Goal: Task Accomplishment & Management: Manage account settings

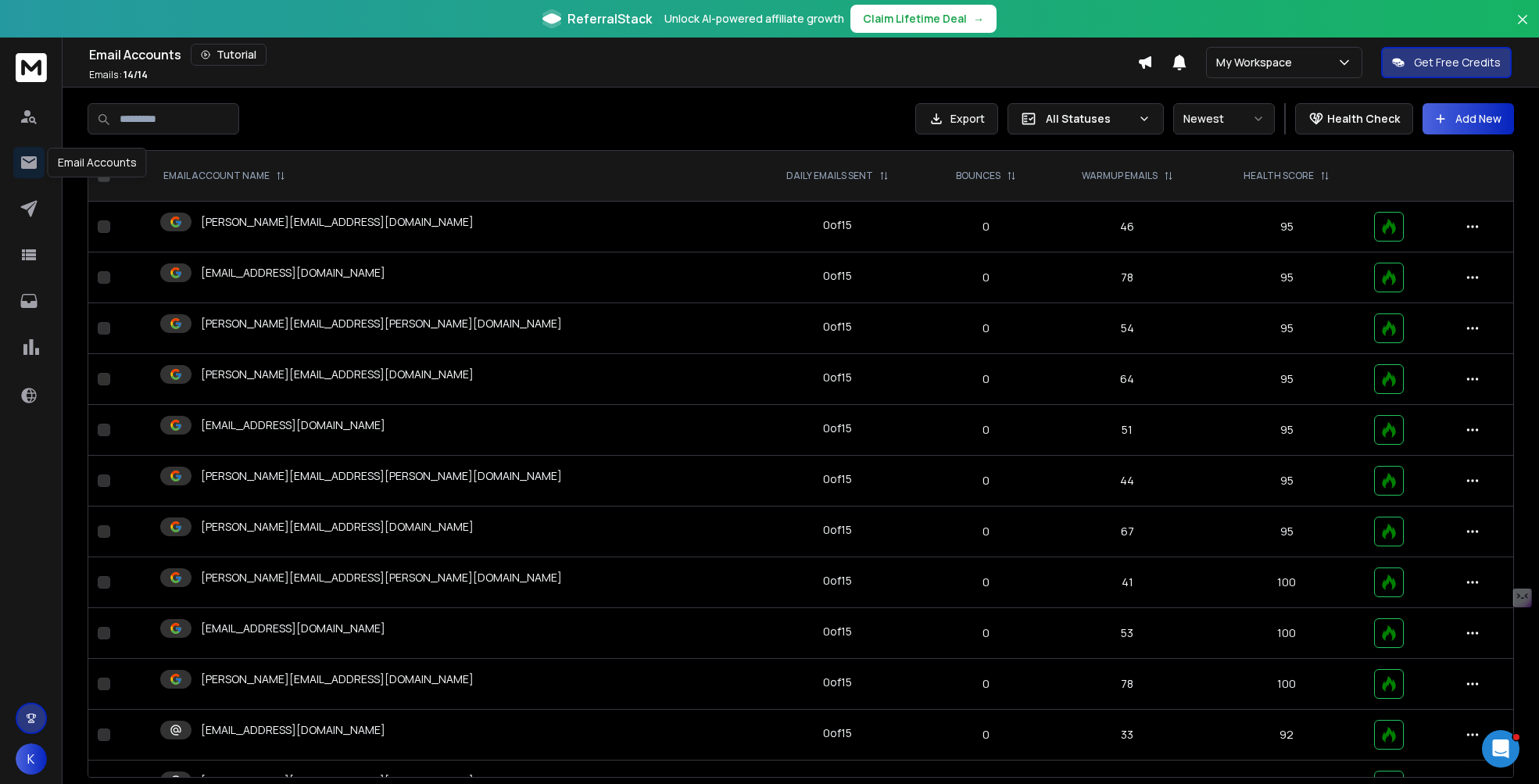
click at [28, 154] on icon at bounding box center [28, 163] width 18 height 18
click at [31, 260] on icon at bounding box center [28, 255] width 18 height 18
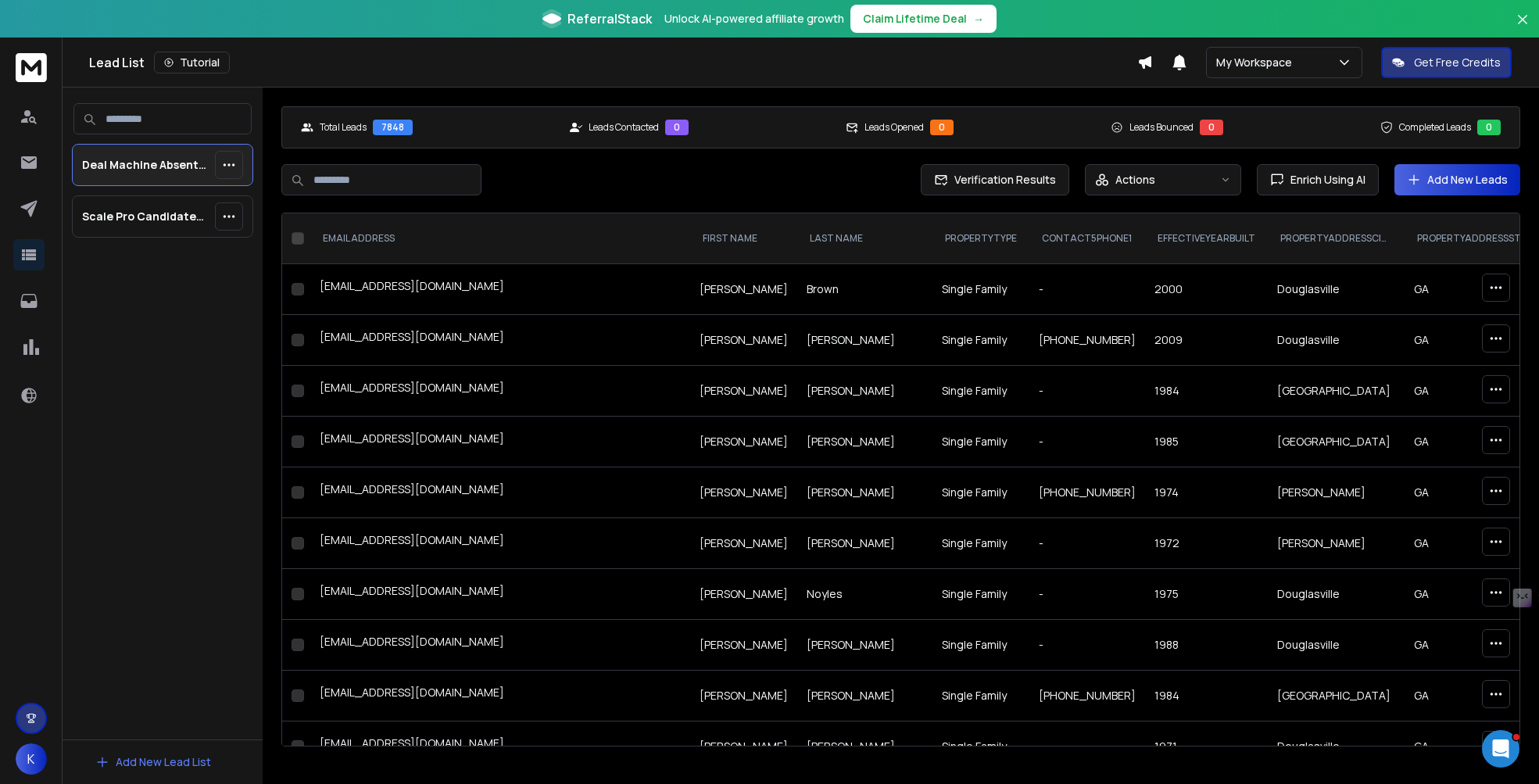
click at [176, 760] on button "Add New Lead List" at bounding box center [153, 762] width 141 height 31
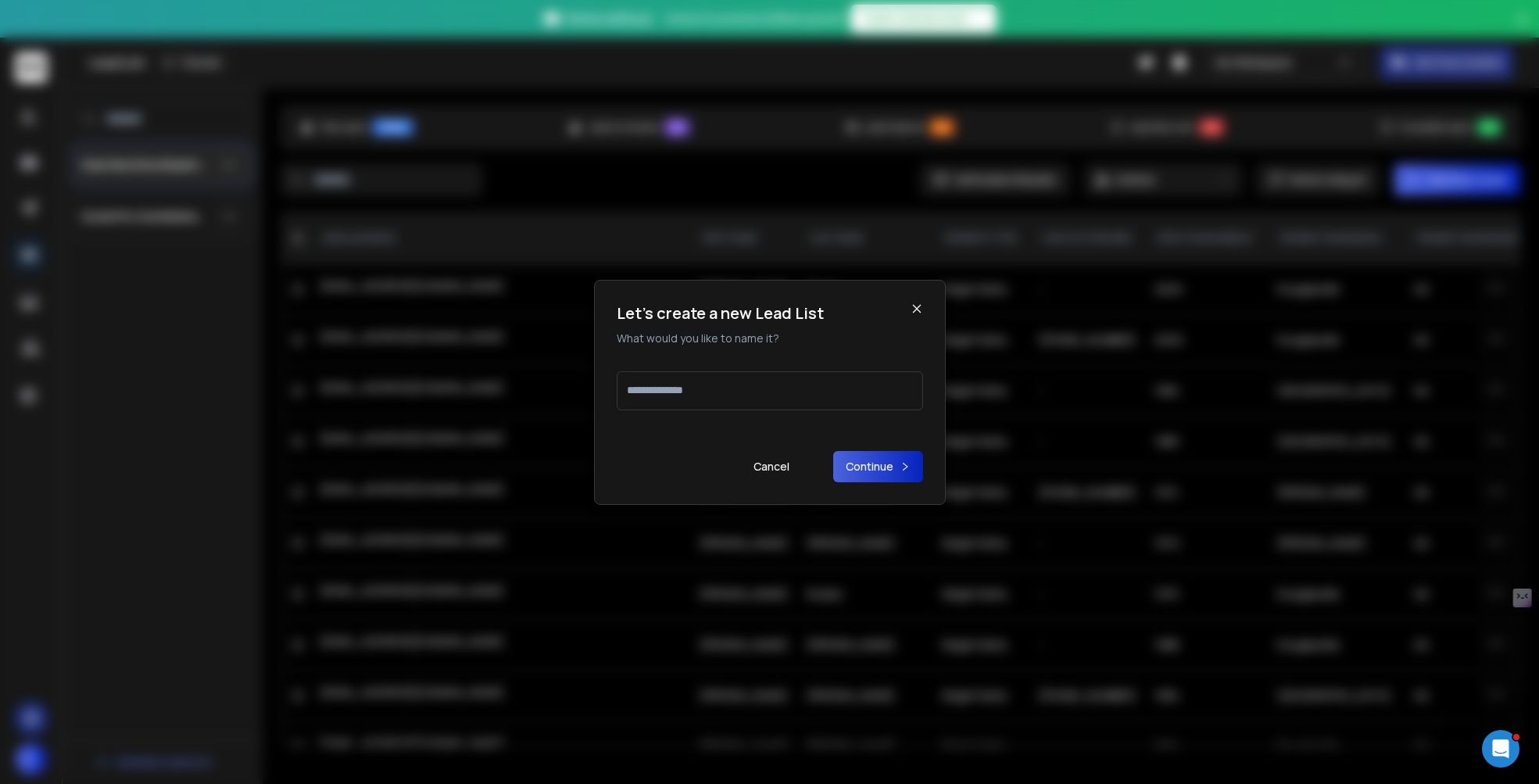
click at [691, 401] on input at bounding box center [770, 391] width 306 height 40
type input "**********"
click at [880, 468] on button "Continue" at bounding box center [878, 467] width 90 height 31
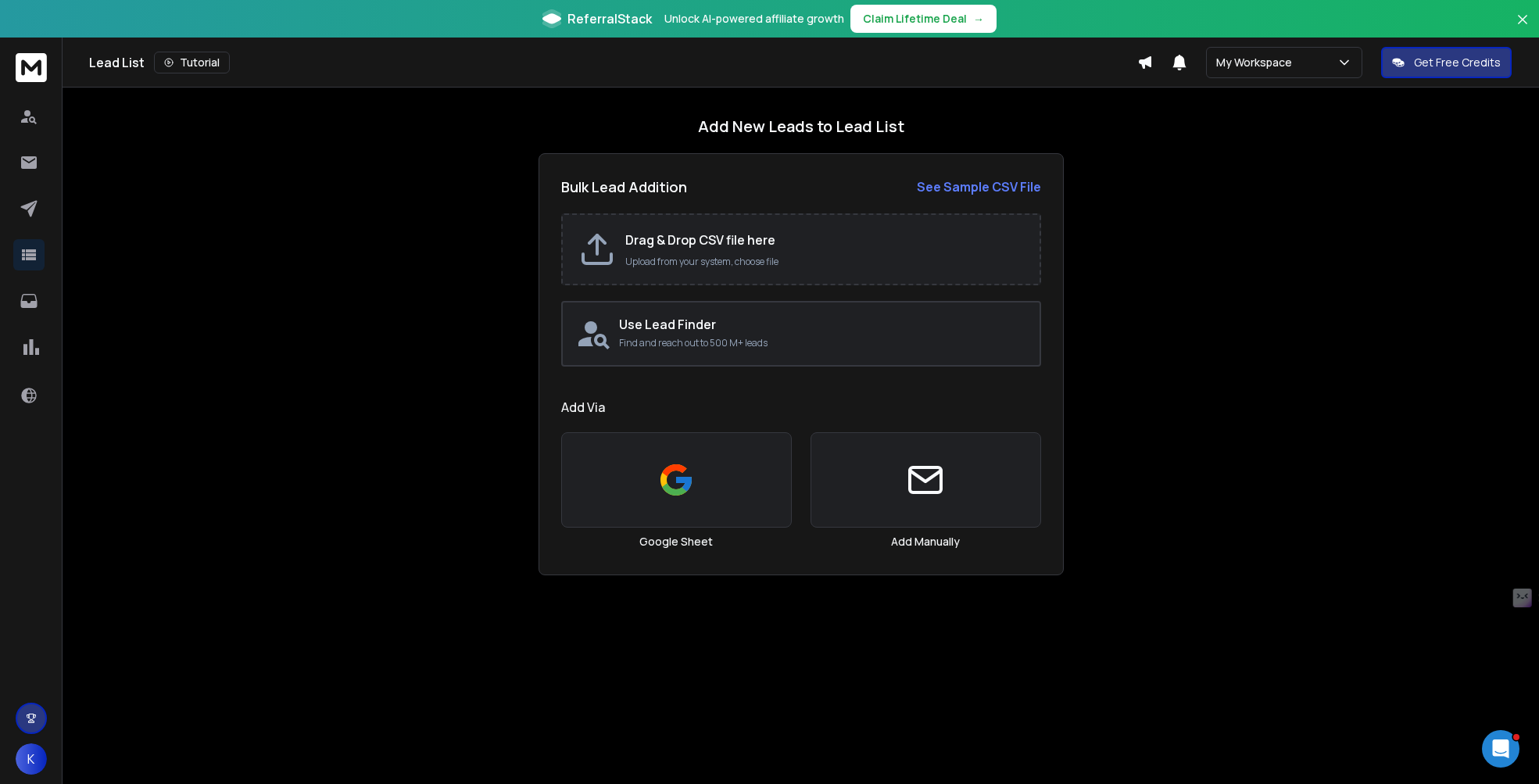
click at [690, 265] on p "Upload from your system, choose file" at bounding box center [825, 262] width 399 height 13
type input "**********"
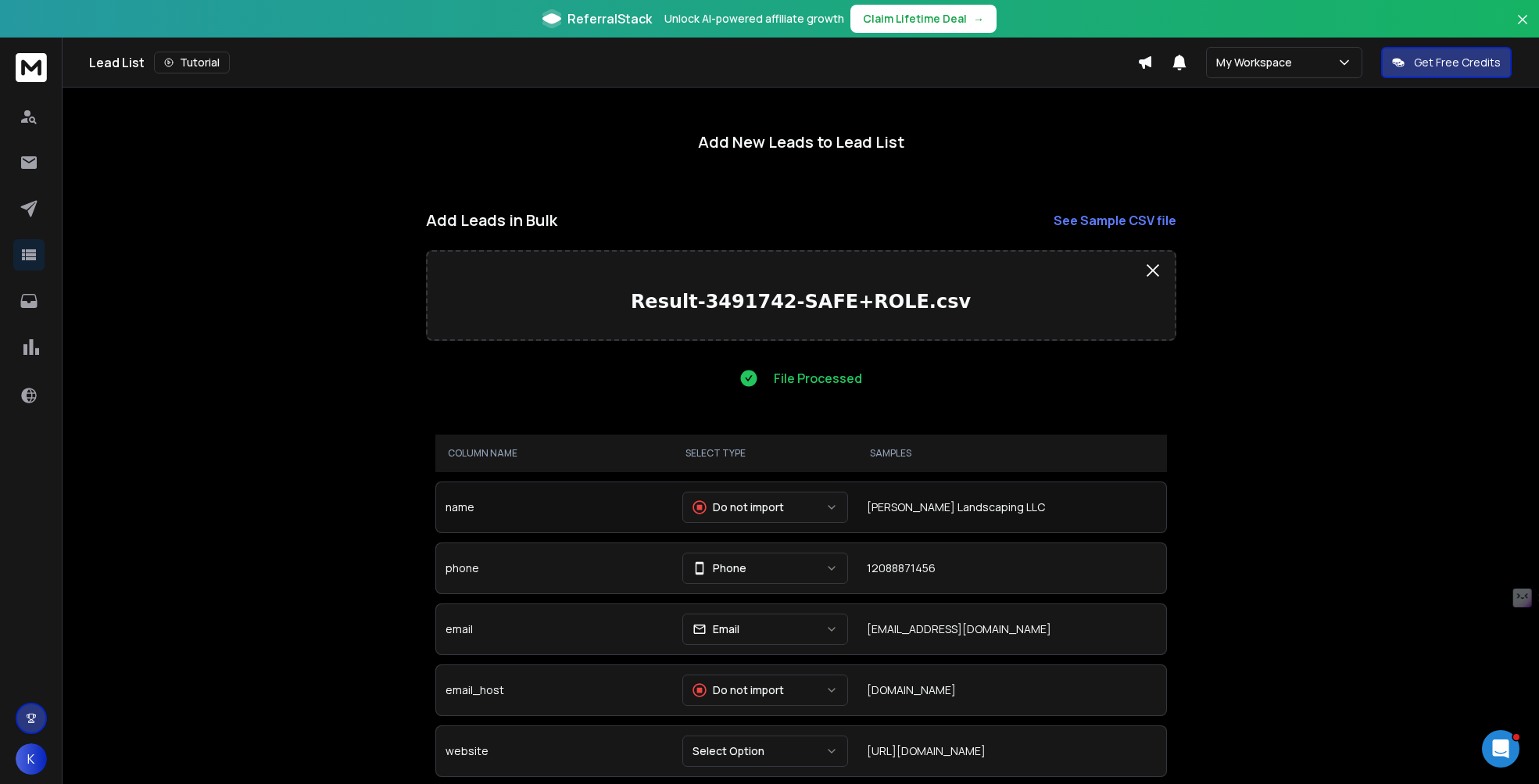
click at [792, 495] on button "Do not import" at bounding box center [765, 507] width 165 height 31
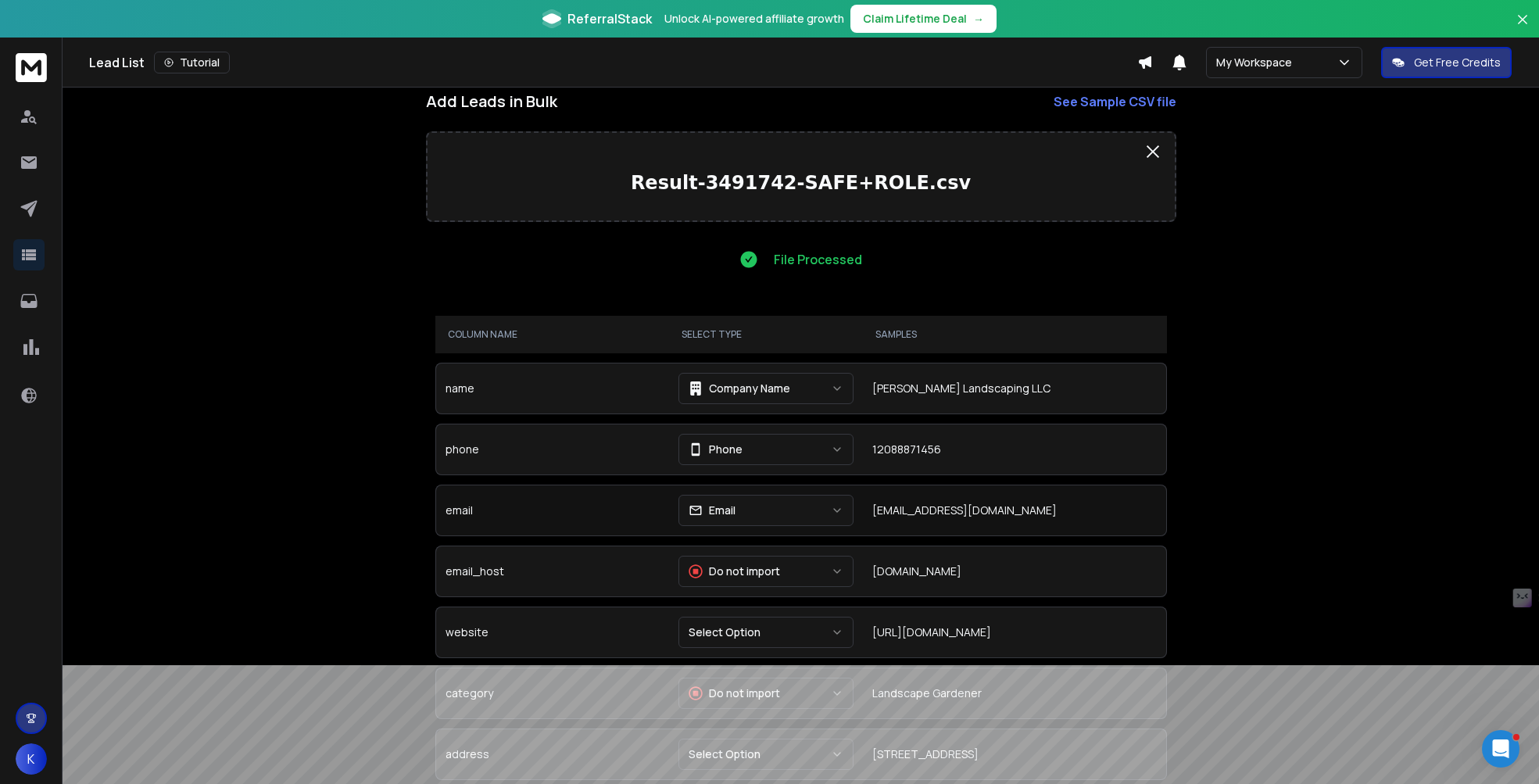
scroll to position [168, 0]
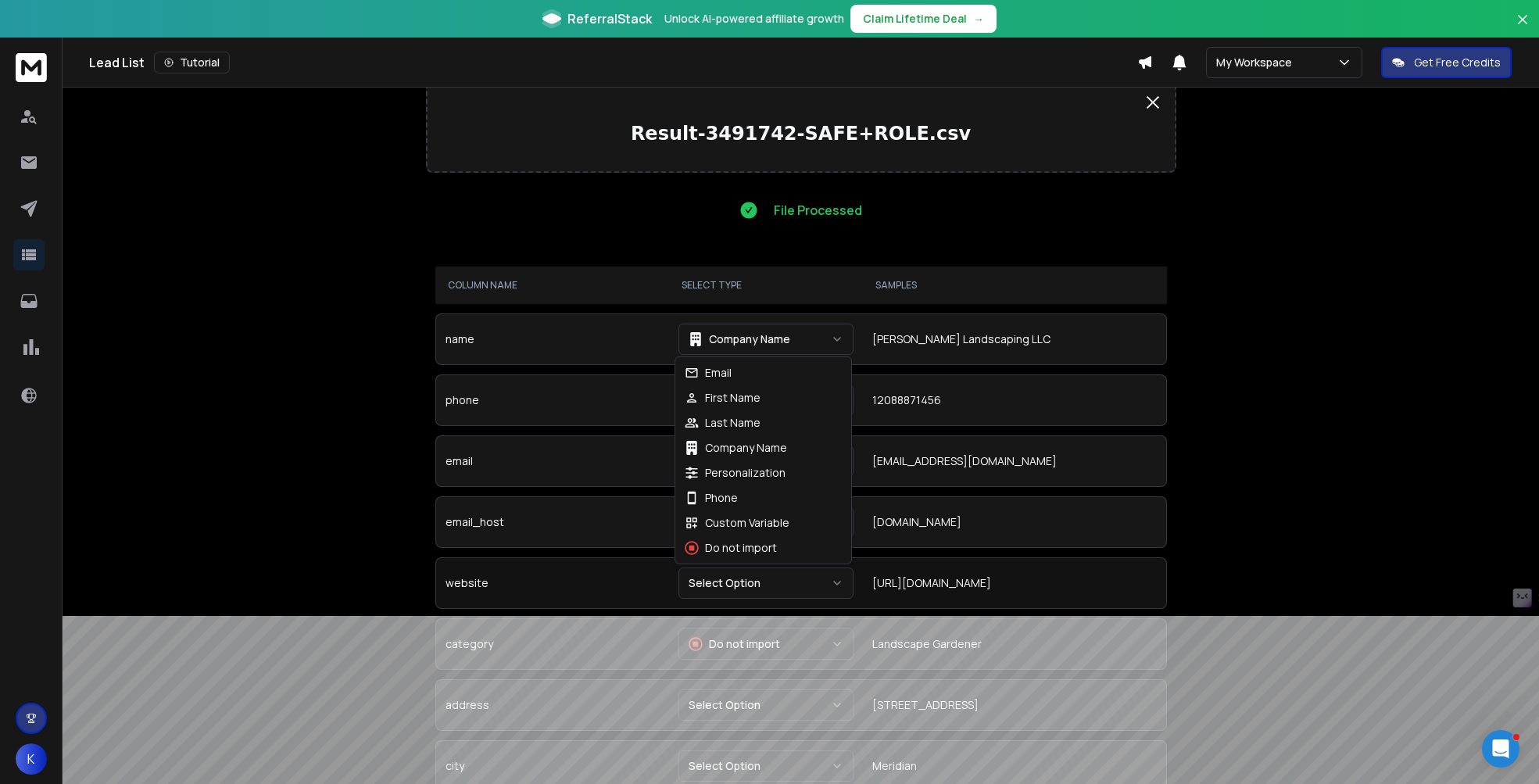
click at [787, 582] on button "Select Option" at bounding box center [766, 583] width 175 height 31
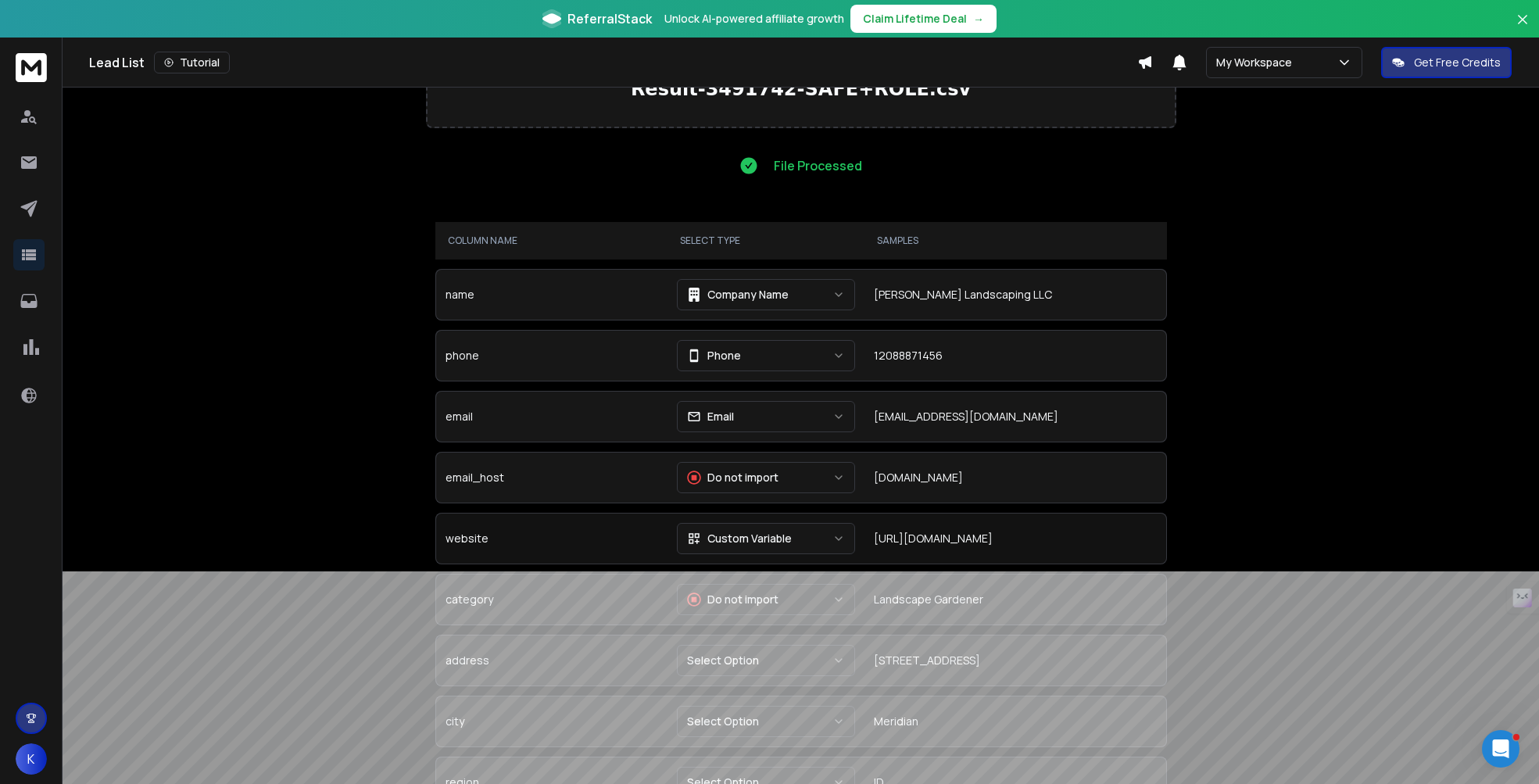
scroll to position [222, 0]
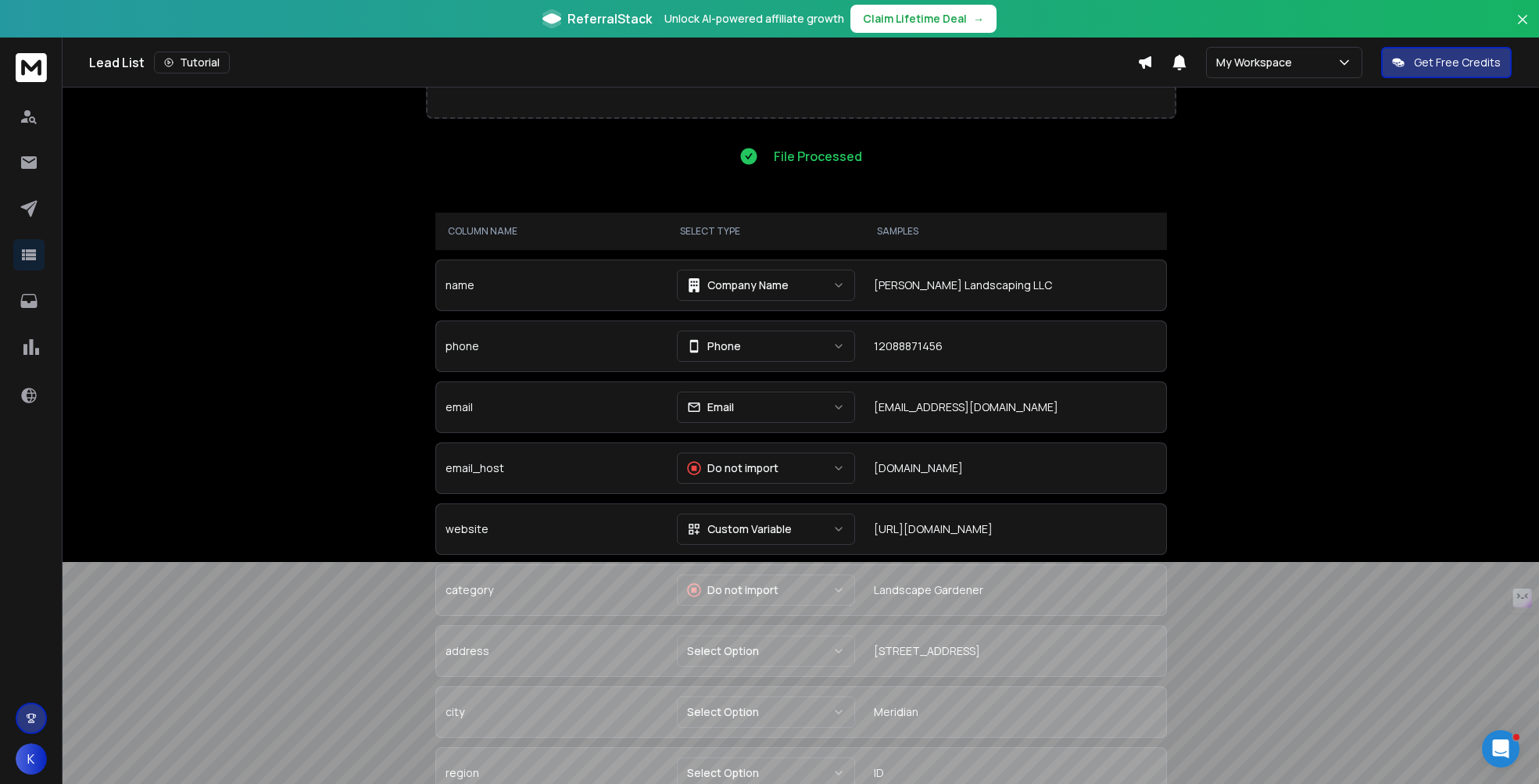
click at [776, 583] on button "Do not import" at bounding box center [766, 590] width 178 height 31
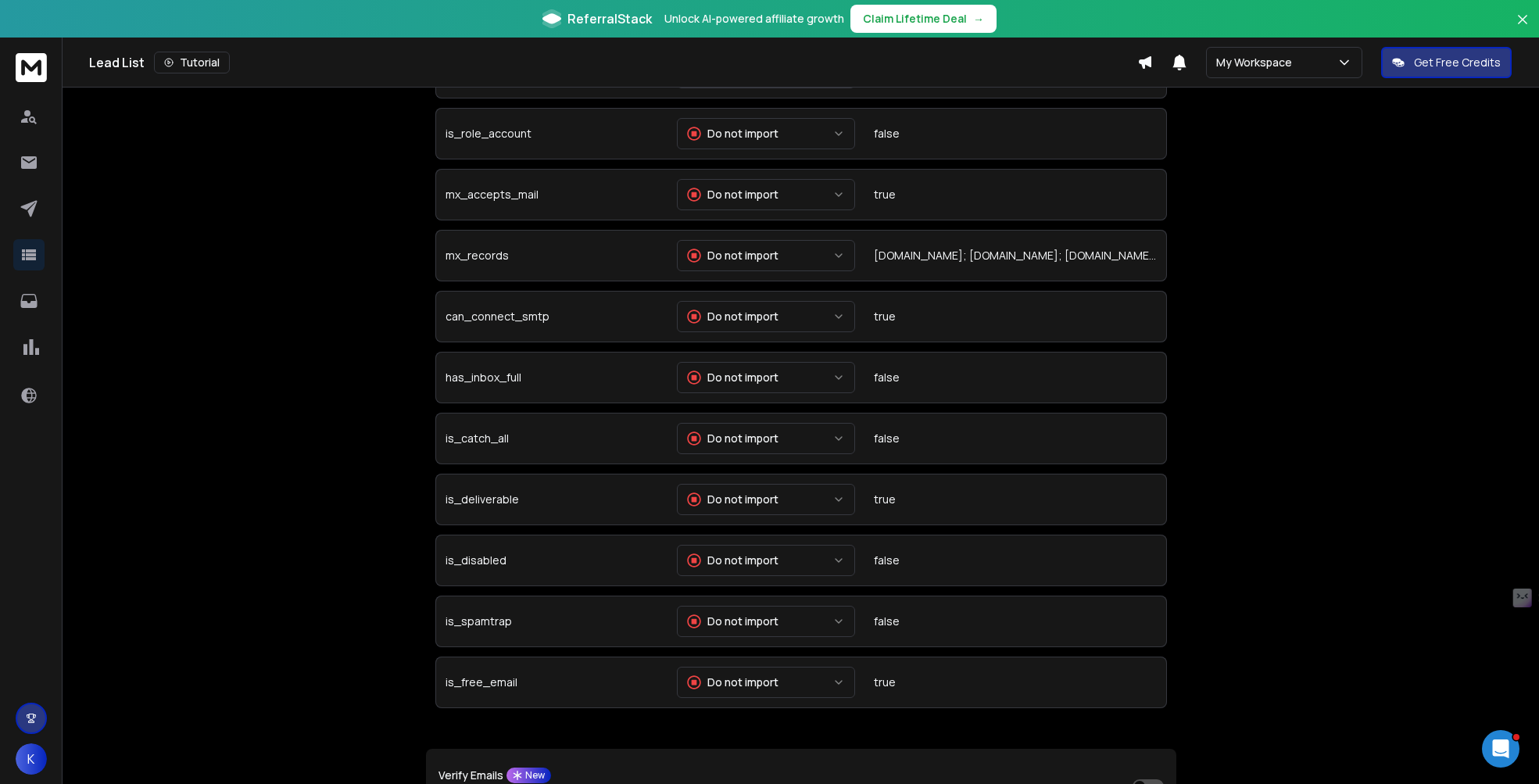
scroll to position [4363, 0]
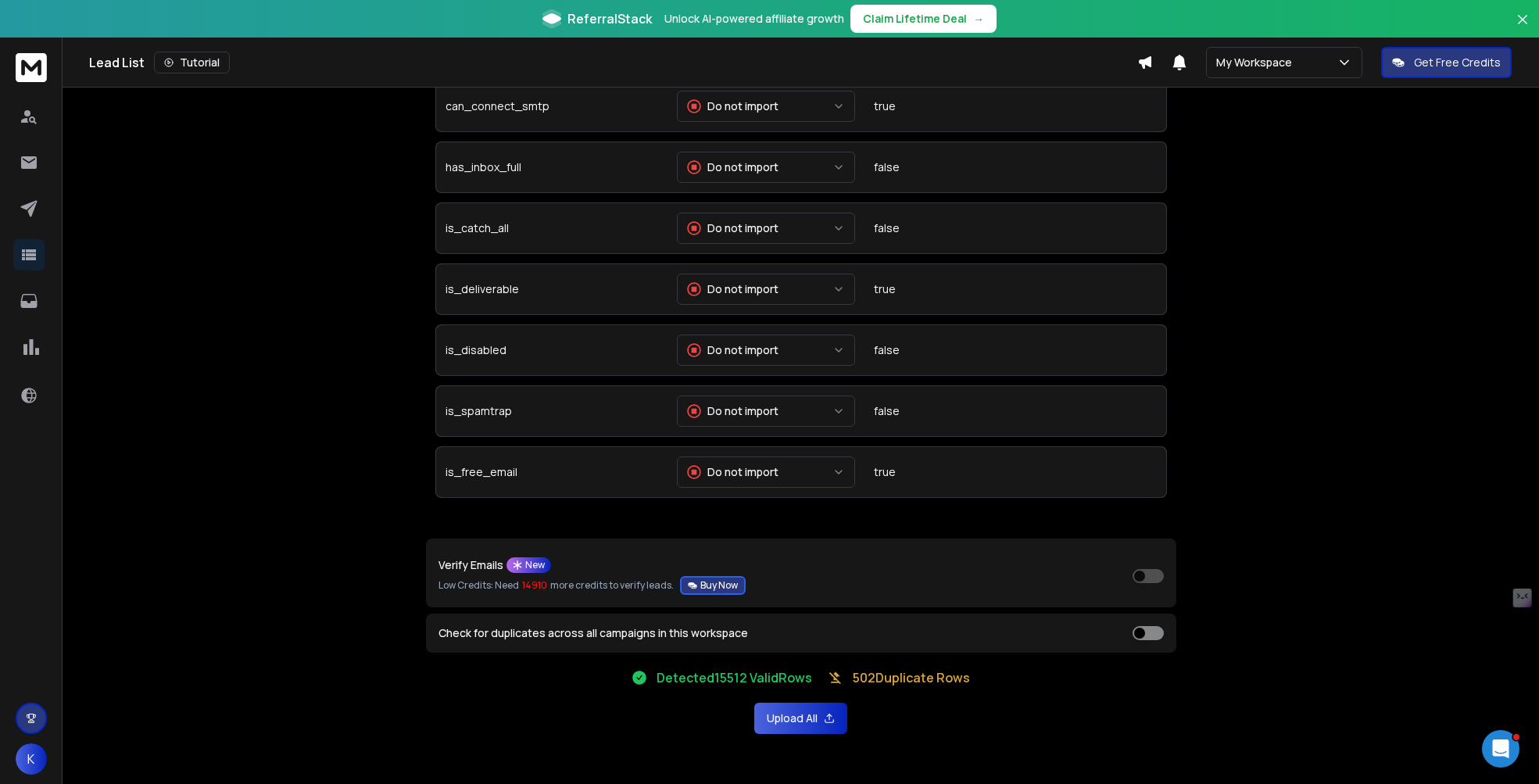
click at [1151, 634] on button "Check for duplicates across all campaigns in this workspace" at bounding box center [1148, 632] width 31 height 14
click at [791, 716] on button "Upload All" at bounding box center [801, 718] width 93 height 31
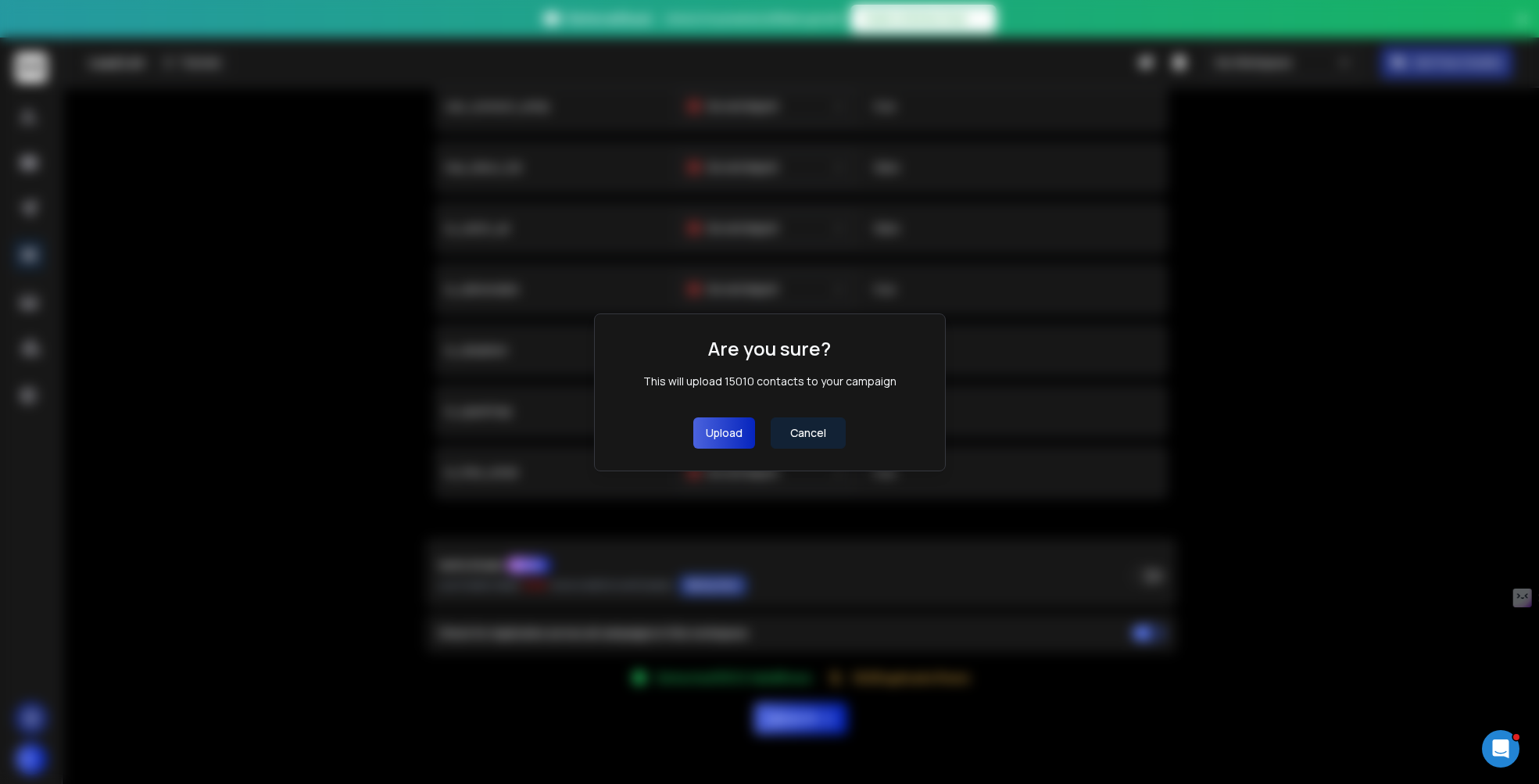
click at [727, 433] on button "Upload" at bounding box center [724, 433] width 62 height 31
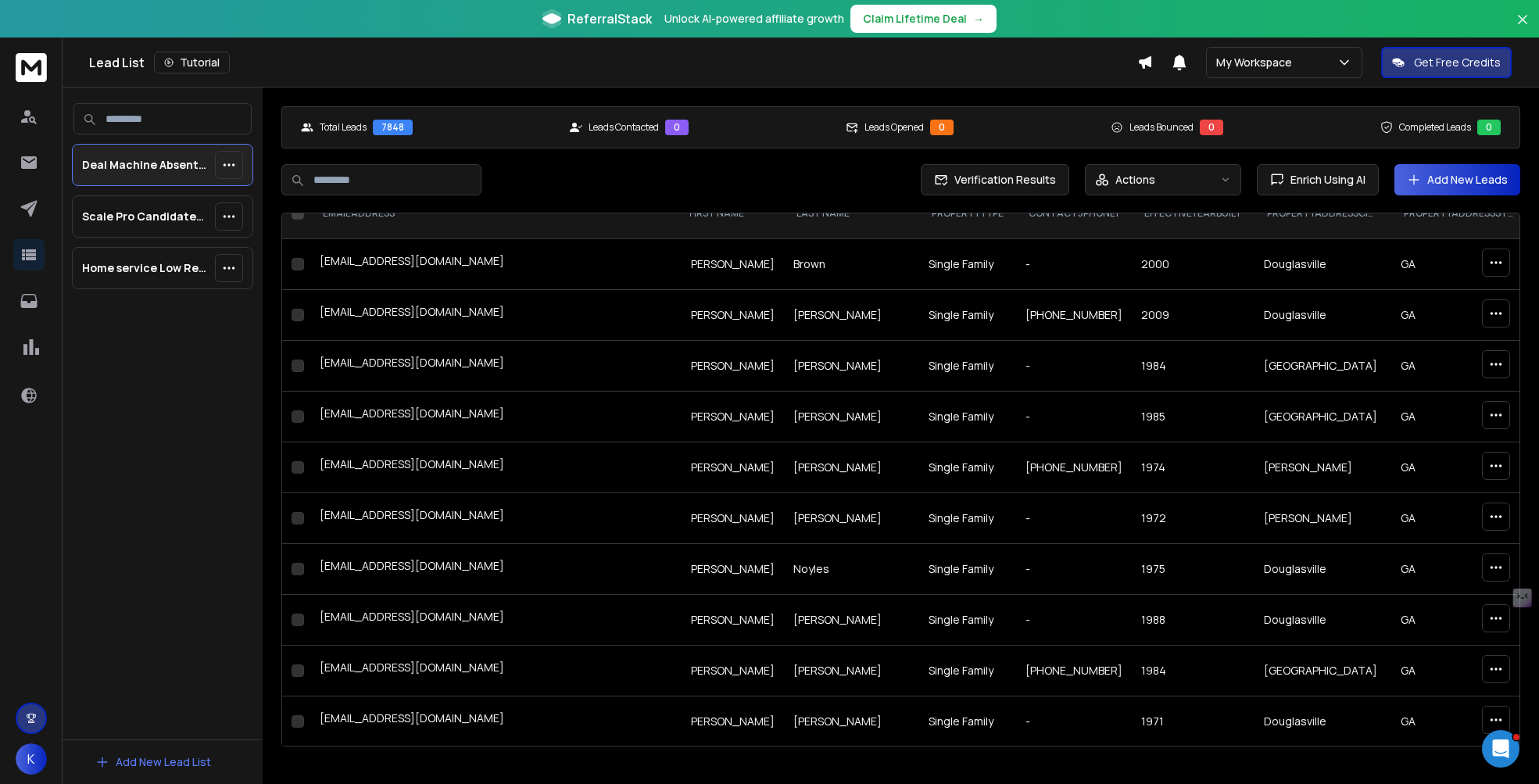
scroll to position [25, 63]
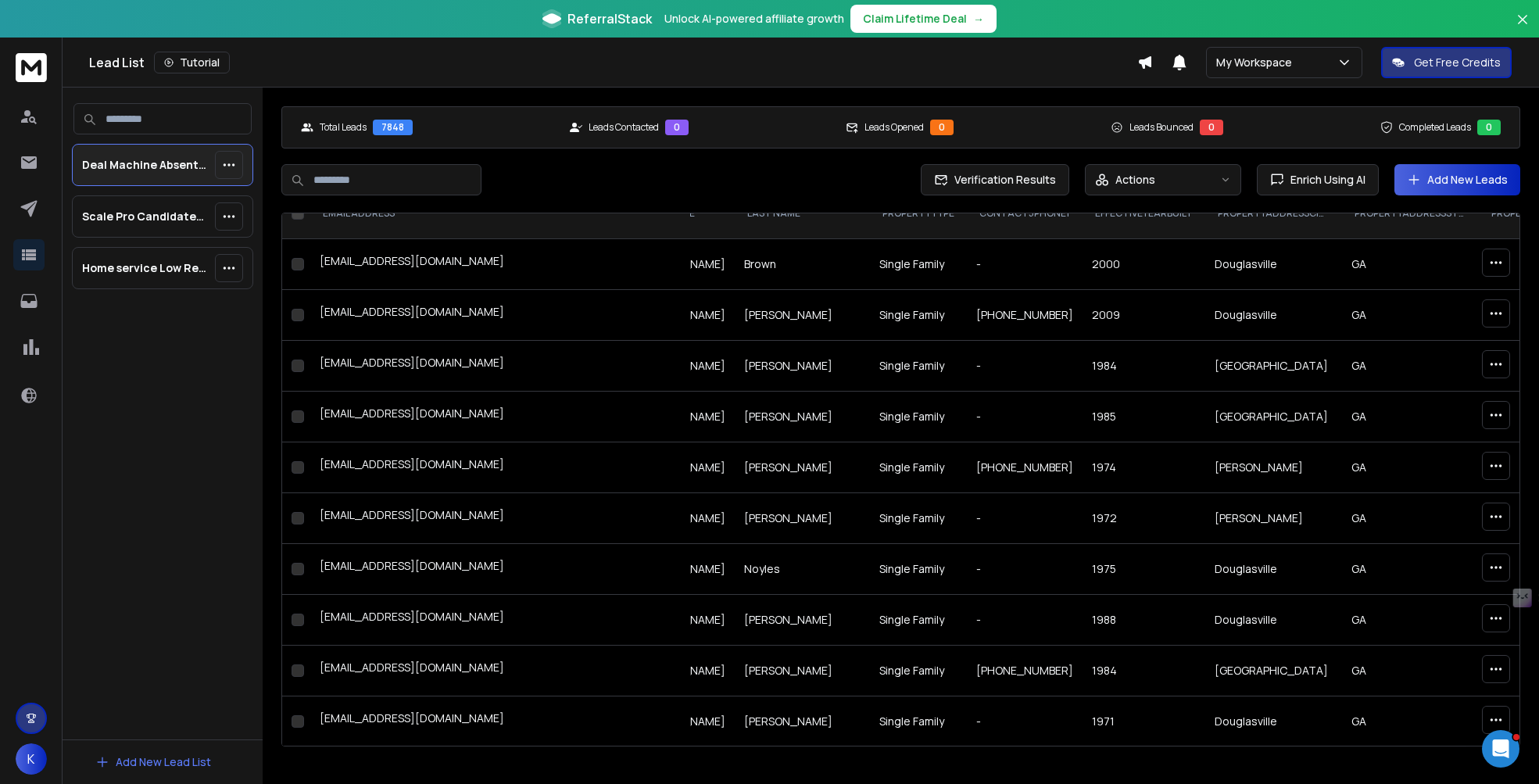
click at [131, 263] on p "Home service Low Reviews or bad reviews" at bounding box center [145, 267] width 127 height 16
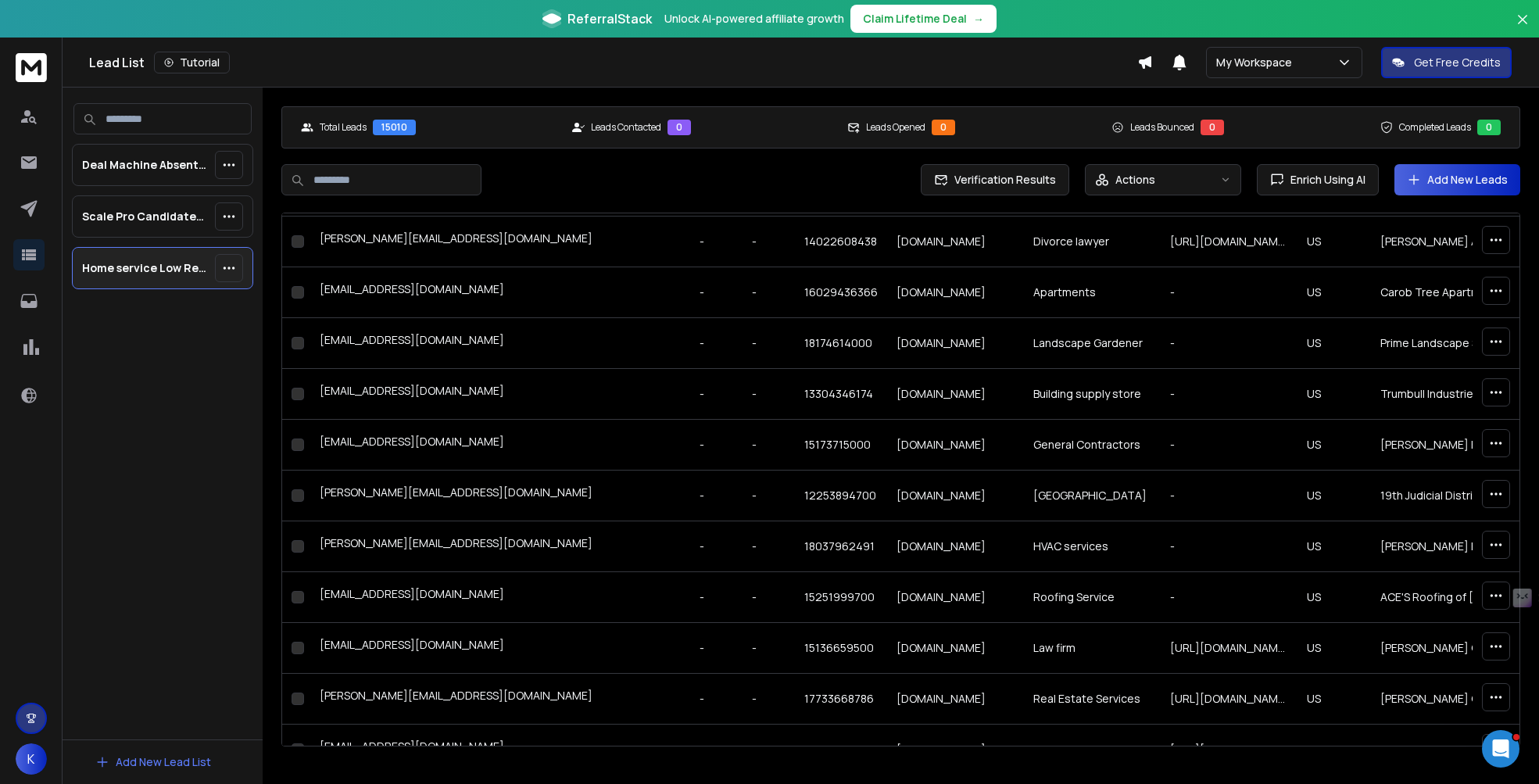
scroll to position [1267, 0]
click at [1302, 174] on span "Enrich Using AI" at bounding box center [1325, 179] width 81 height 16
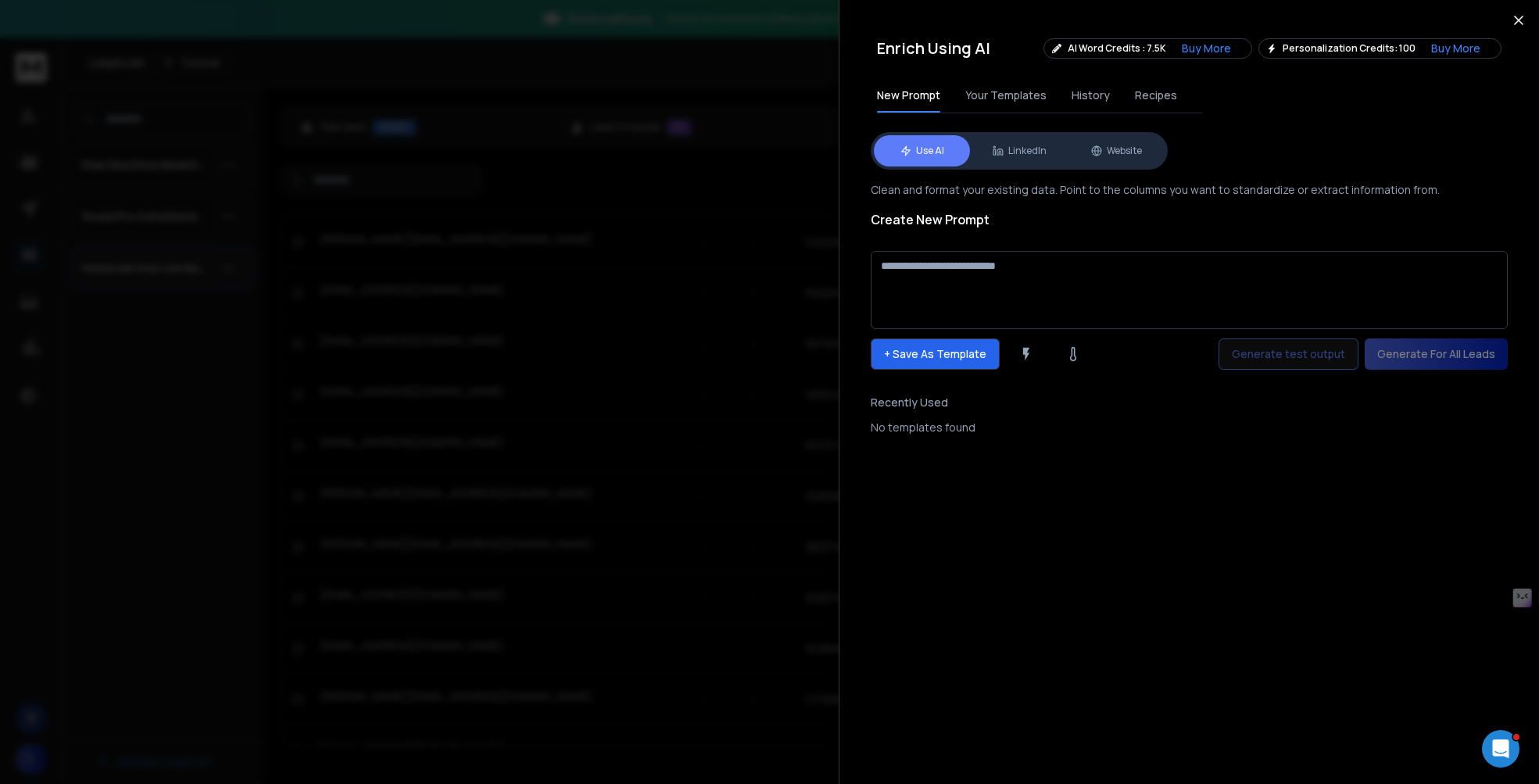
click at [1515, 17] on icon "button" at bounding box center [1519, 20] width 8 height 8
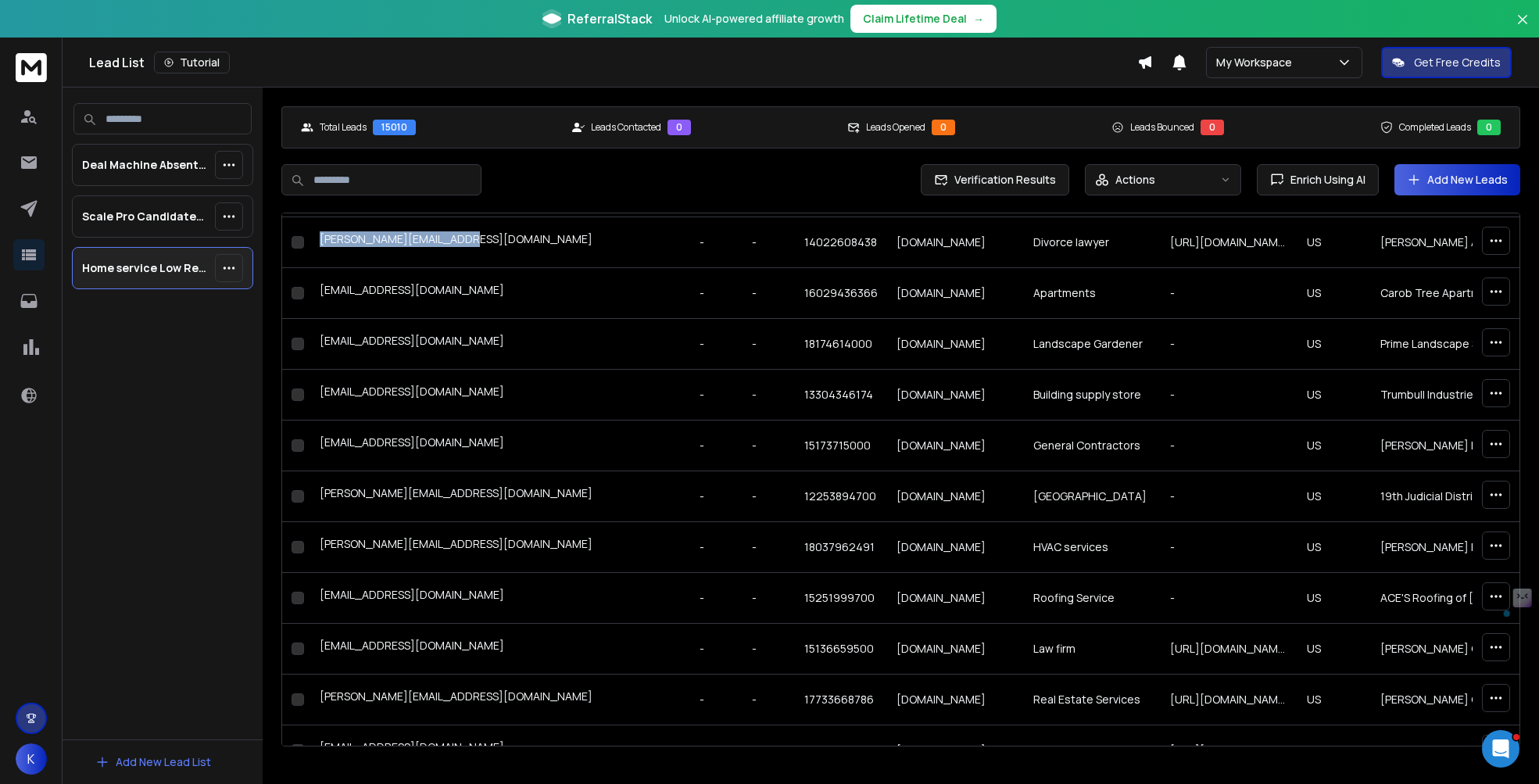
drag, startPoint x: 496, startPoint y: 244, endPoint x: 339, endPoint y: 244, distance: 157.0
click at [339, 244] on tr "[PERSON_NAME][EMAIL_ADDRESS][DOMAIN_NAME] - - 14022608438 [DOMAIN_NAME] Divorce…" at bounding box center [931, 242] width 1298 height 51
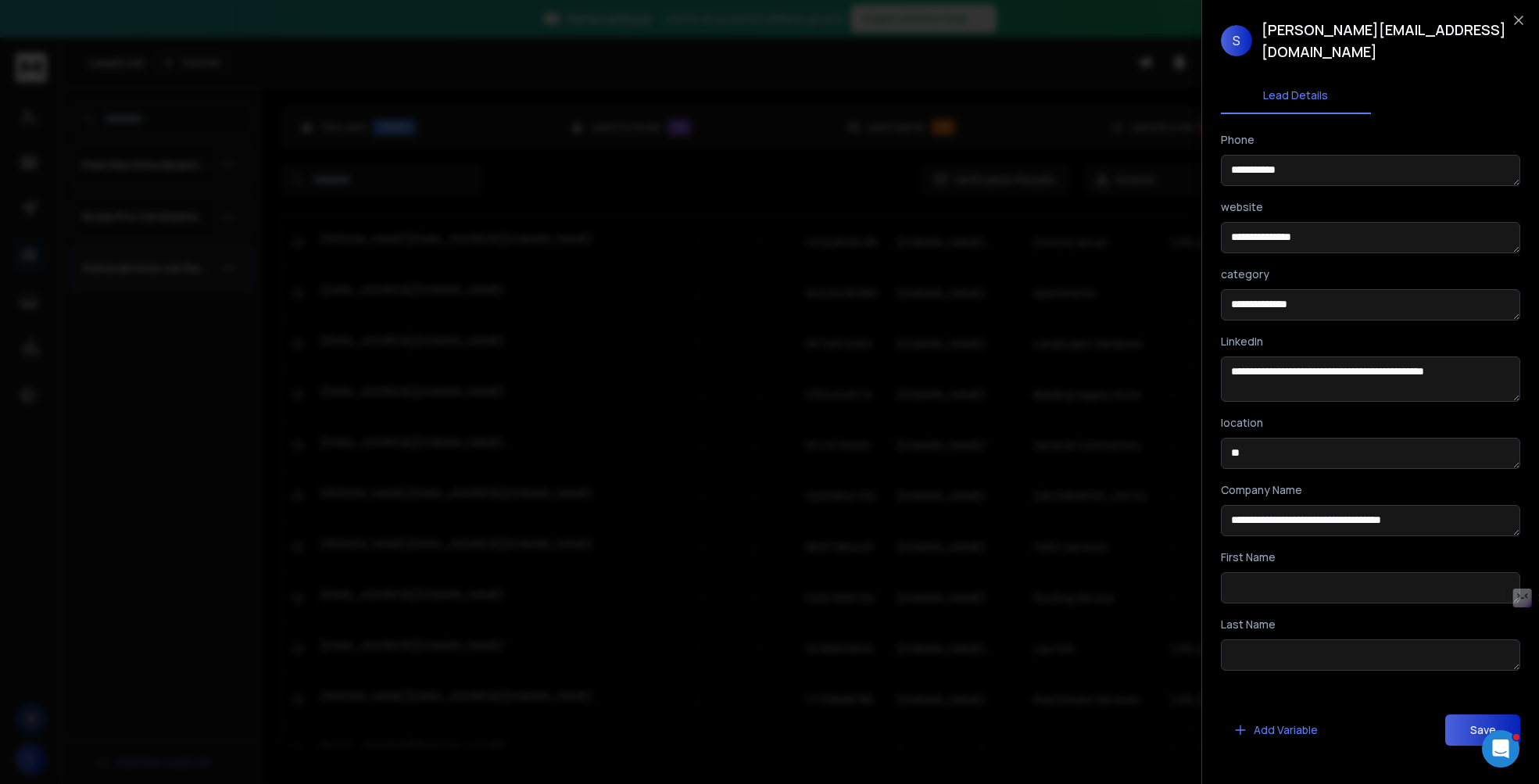
click at [1317, 225] on textarea "**********" at bounding box center [1371, 237] width 300 height 31
